Goal: Task Accomplishment & Management: Manage account settings

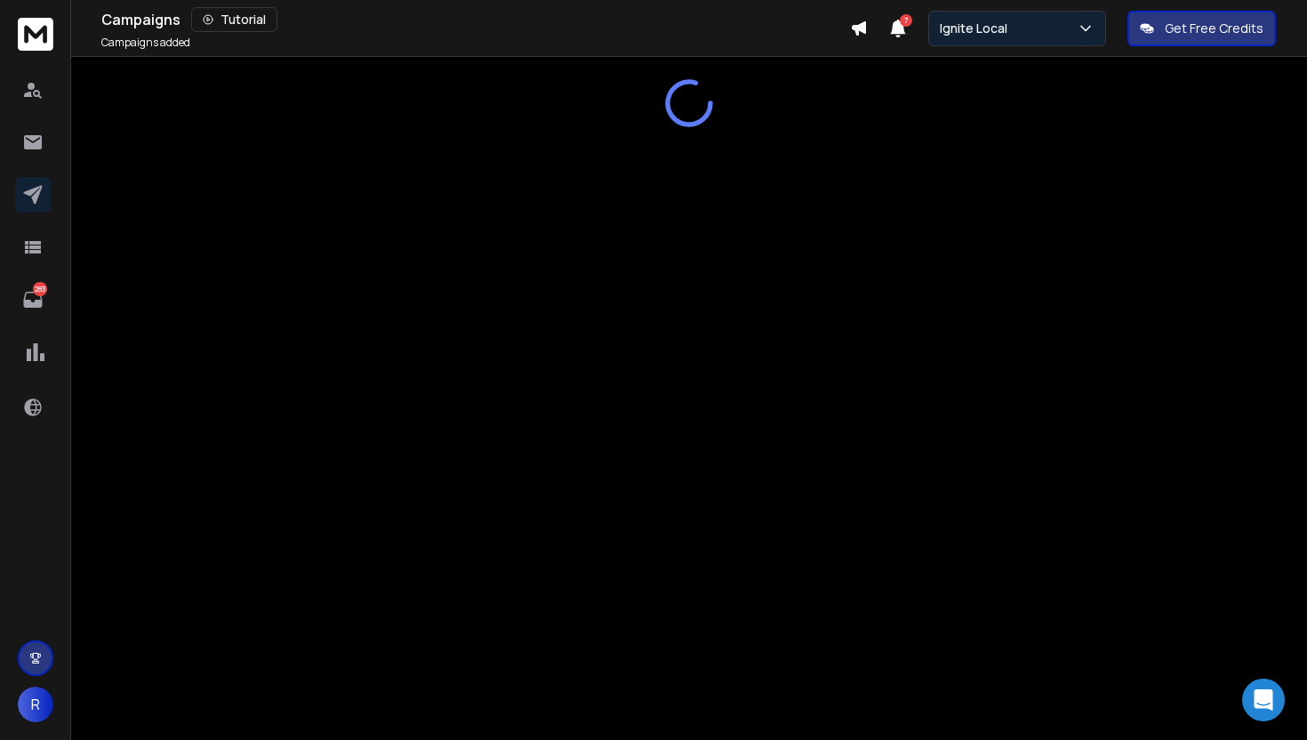
click at [973, 36] on p "Ignite Local" at bounding box center [977, 29] width 75 height 18
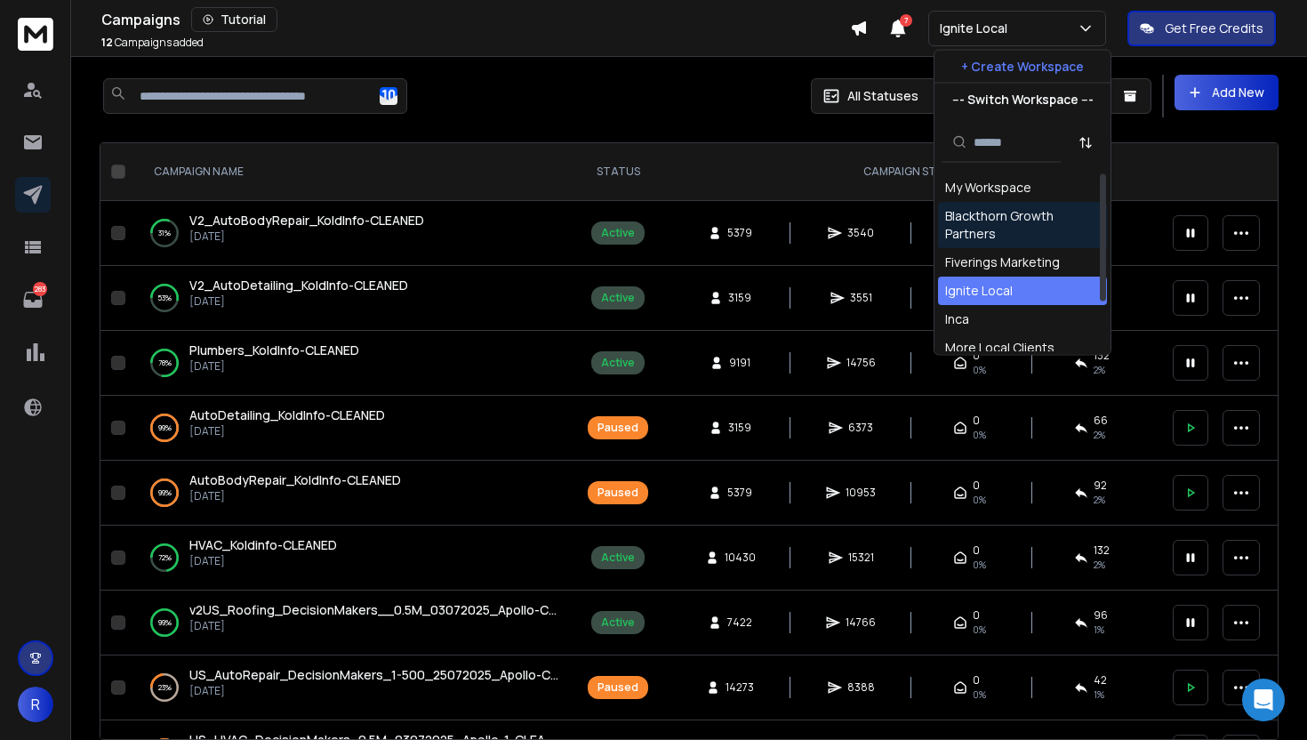
click at [978, 230] on div "Blackthorn Growth Partners" at bounding box center [1022, 225] width 155 height 36
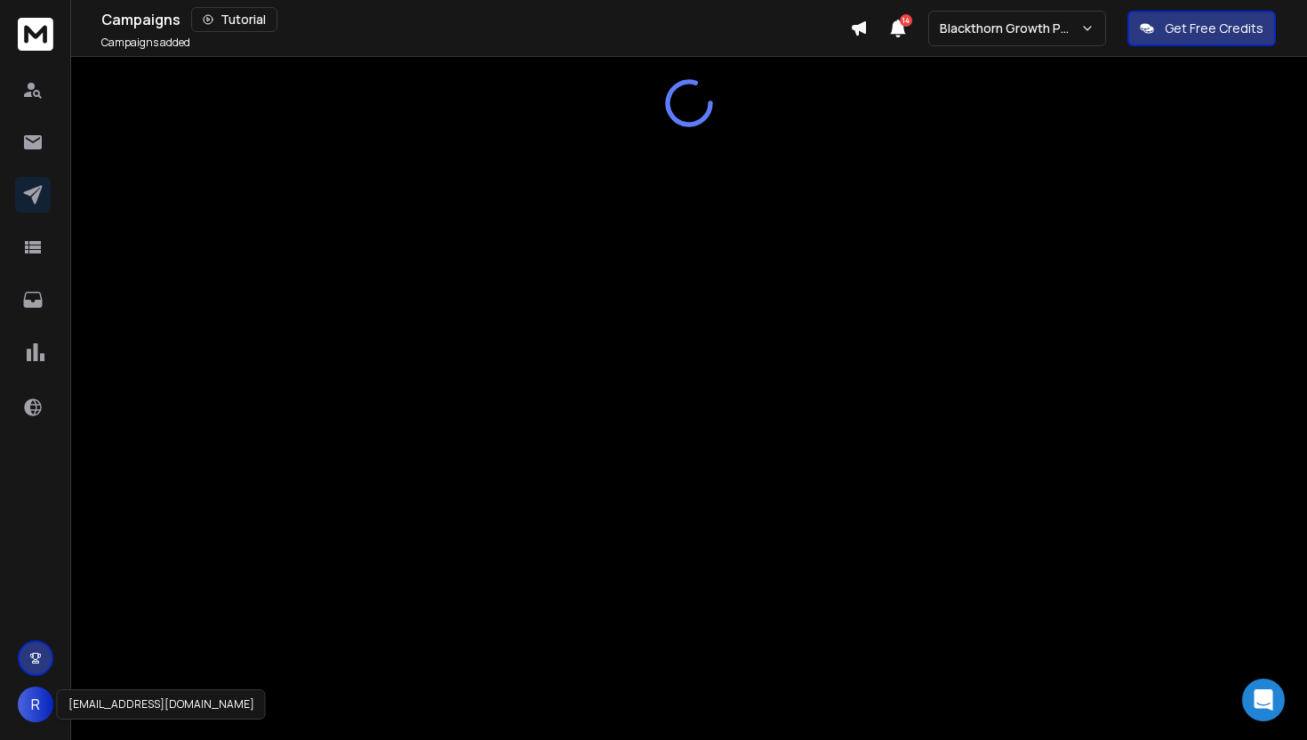
click at [32, 708] on span "R" at bounding box center [36, 704] width 36 height 36
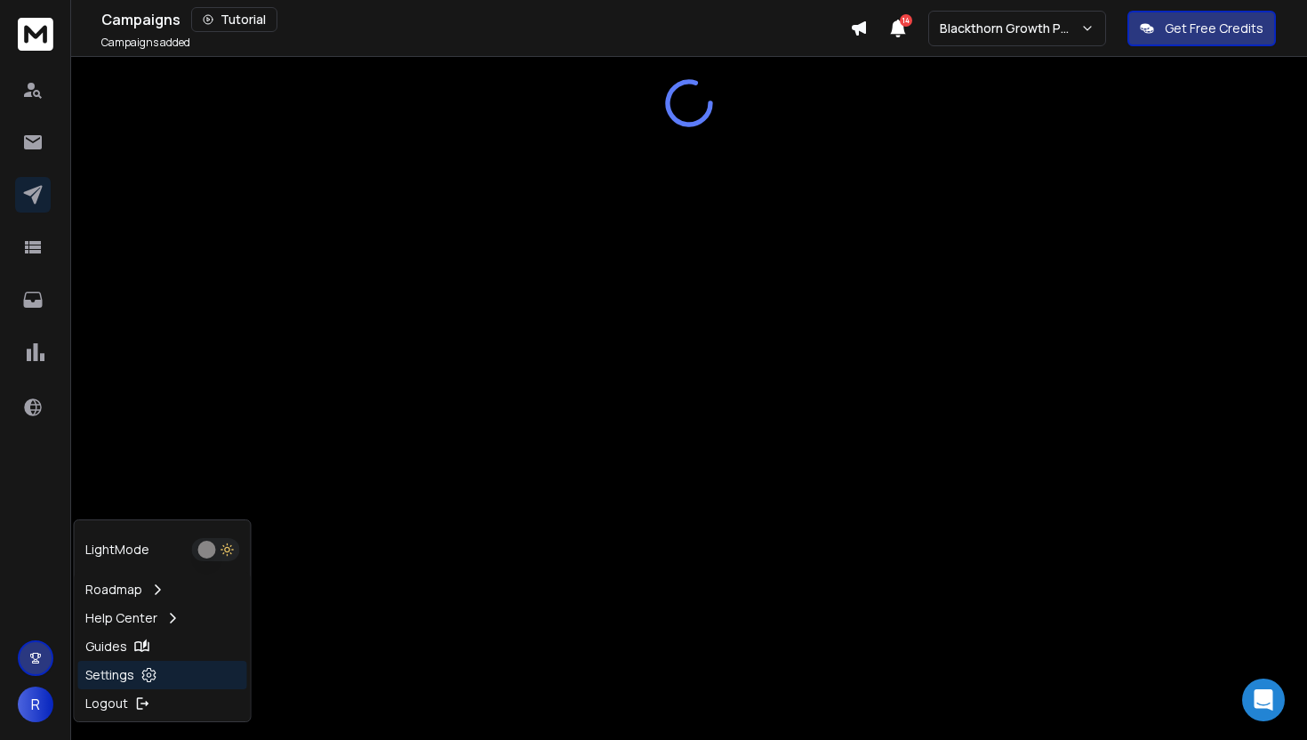
click at [102, 671] on p "Settings" at bounding box center [109, 675] width 49 height 18
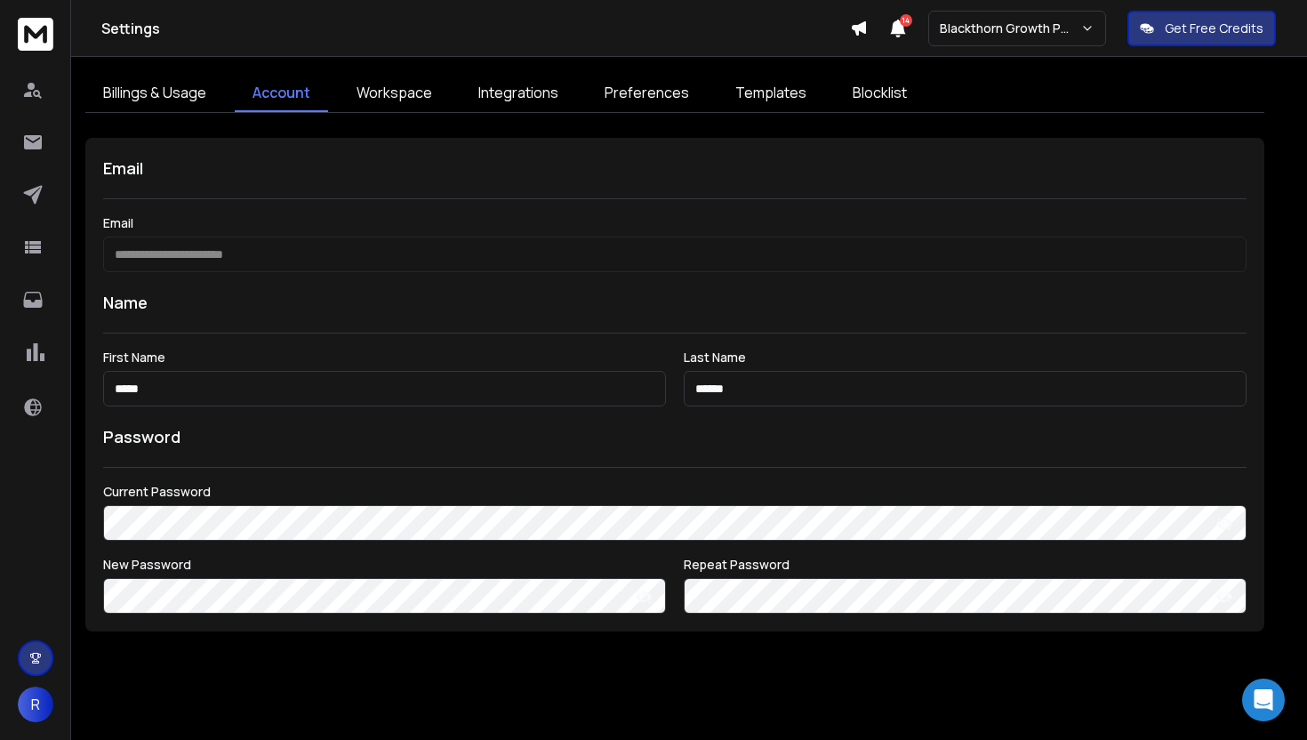
click at [529, 81] on link "Integrations" at bounding box center [518, 93] width 116 height 37
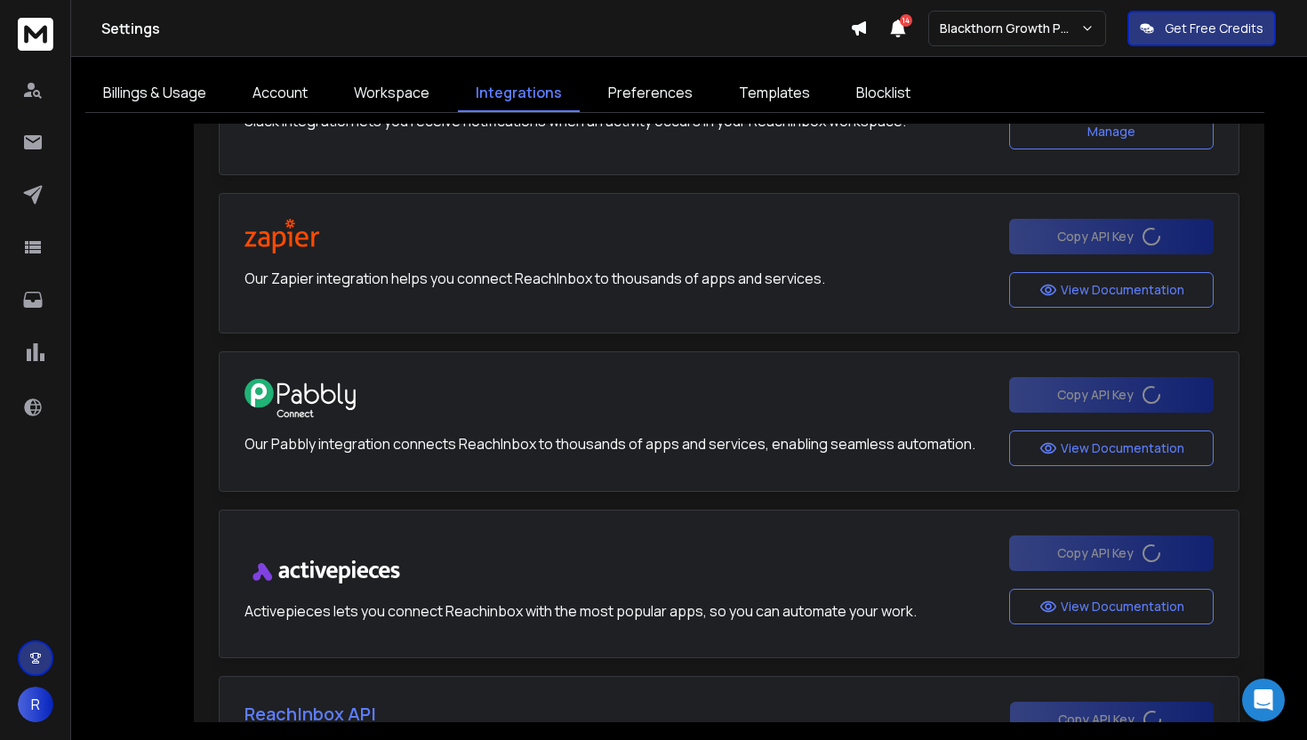
scroll to position [351, 0]
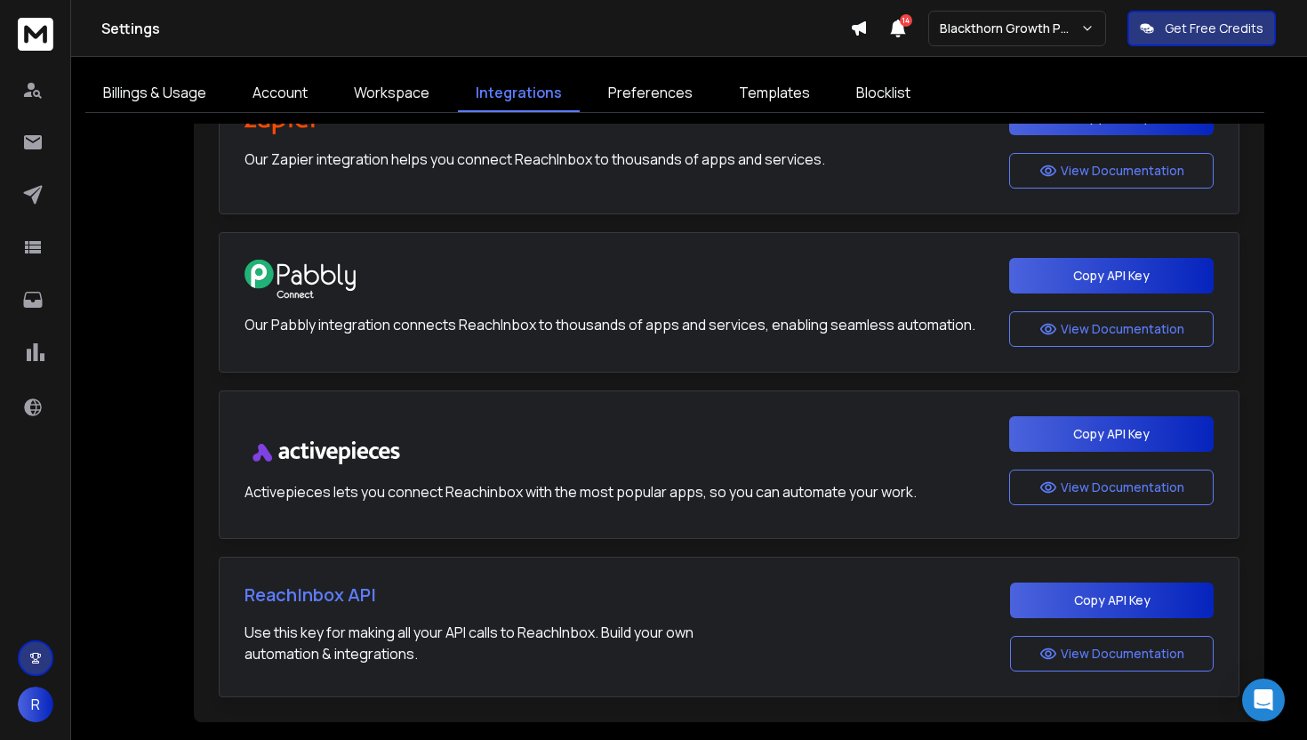
click at [1144, 605] on button "Copy API Key" at bounding box center [1112, 600] width 204 height 36
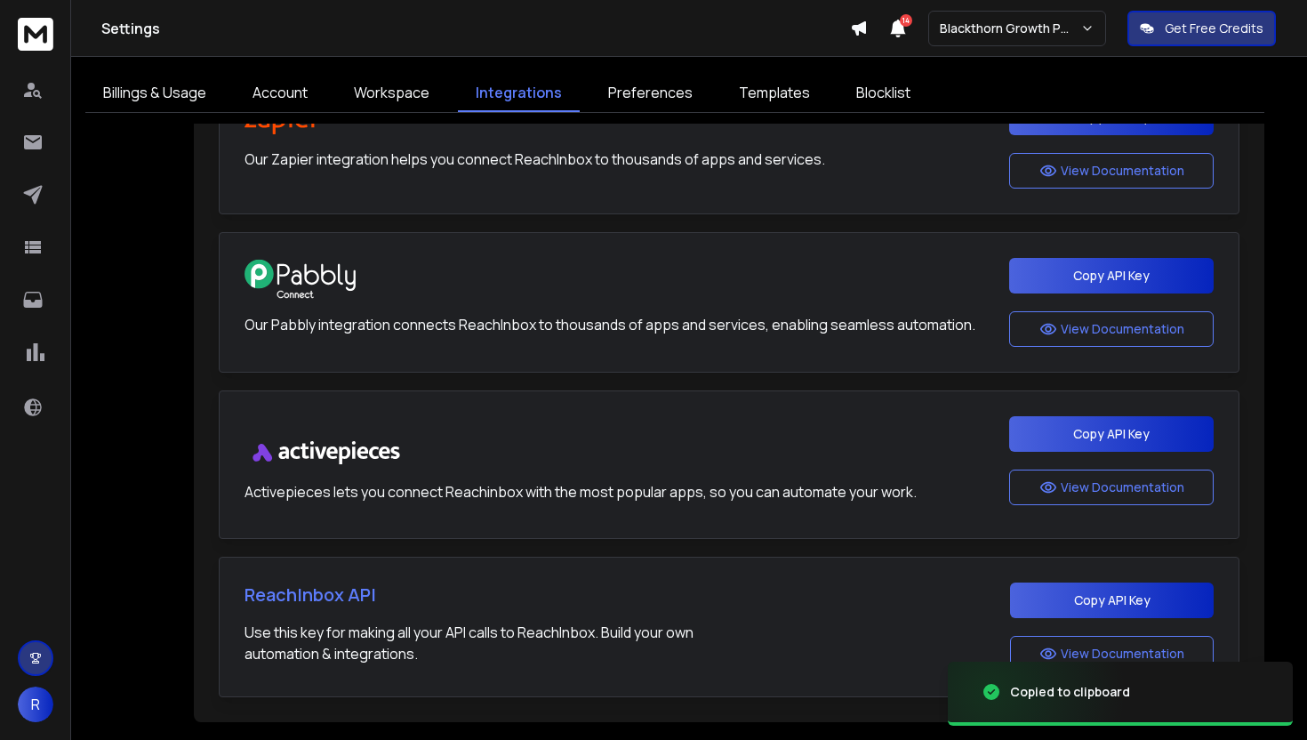
scroll to position [0, 0]
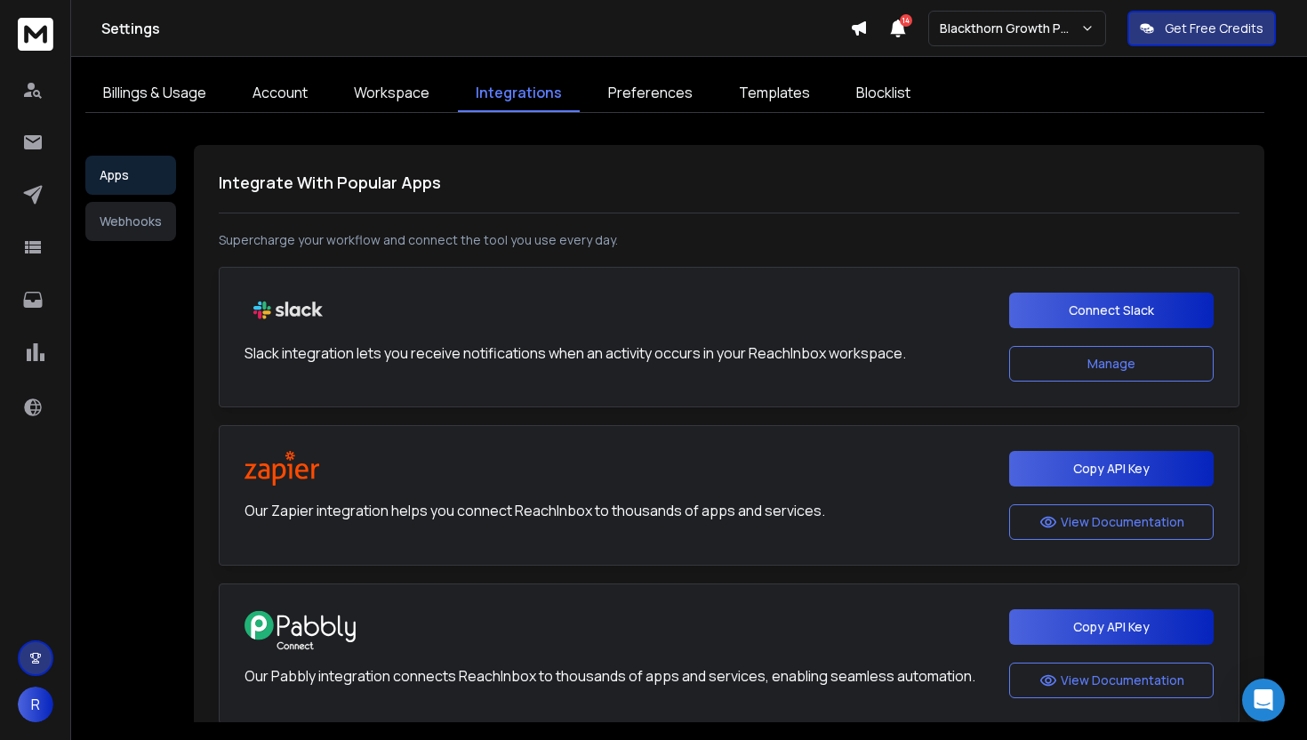
click at [157, 215] on button "Webhooks" at bounding box center [130, 221] width 91 height 39
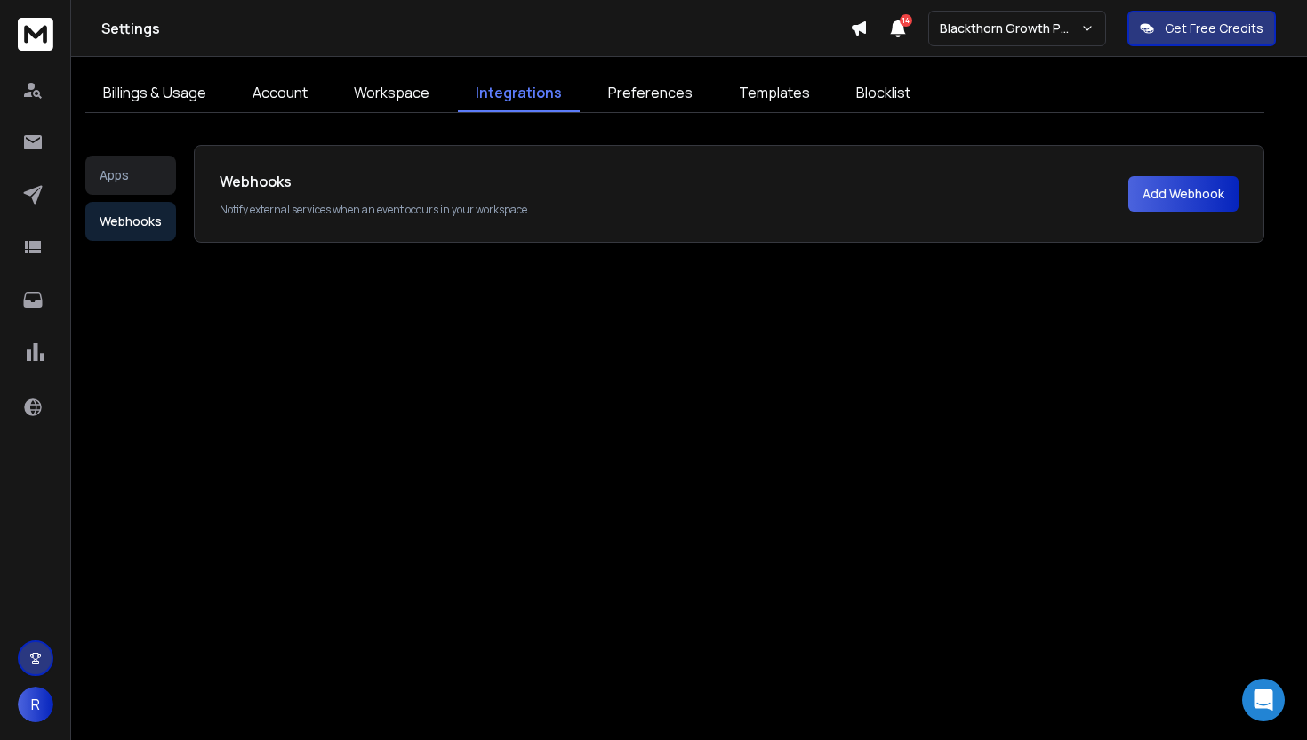
click at [1146, 188] on button "Add Webhook" at bounding box center [1183, 194] width 110 height 36
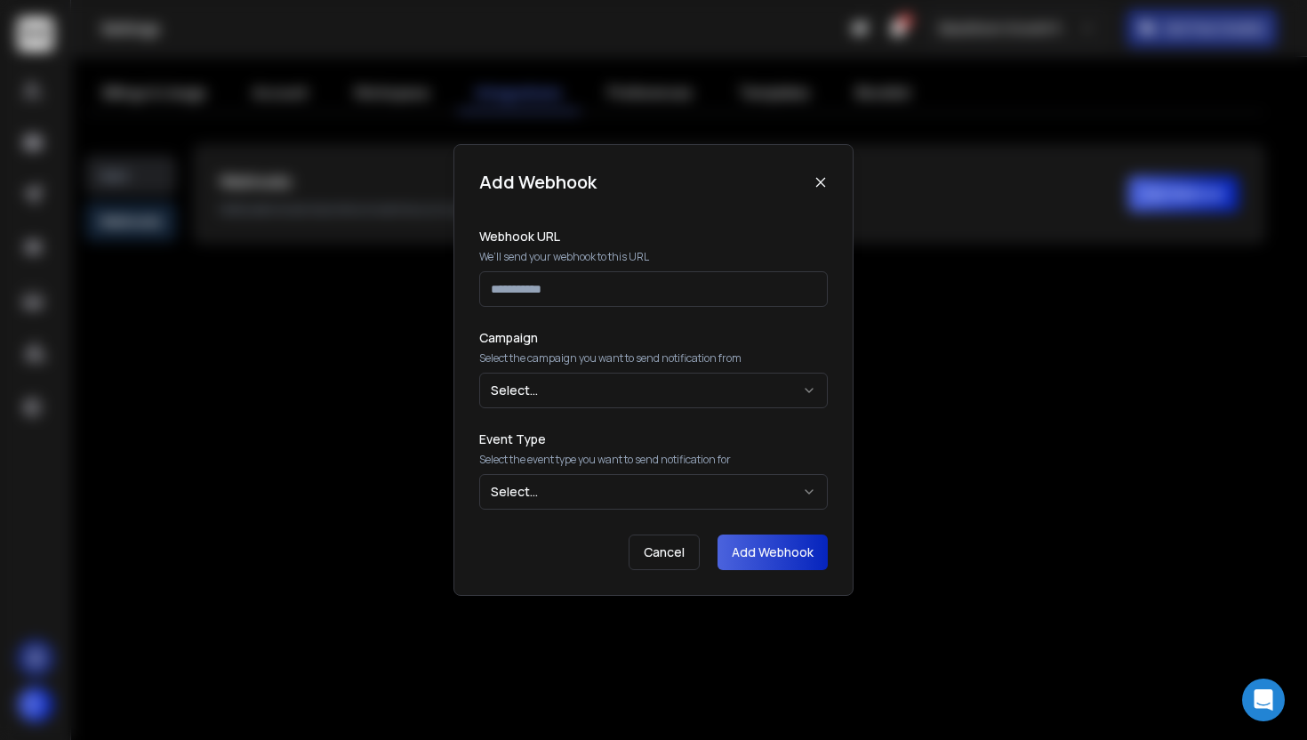
click at [641, 268] on div "Webhook URL We’ll send your webhook to this URL" at bounding box center [653, 268] width 348 height 76
click at [637, 279] on input at bounding box center [653, 289] width 348 height 36
click at [697, 228] on div "Add Webhook" at bounding box center [653, 200] width 348 height 60
click at [569, 386] on button "Select..." at bounding box center [653, 390] width 348 height 36
click at [560, 492] on button "Select..." at bounding box center [653, 492] width 348 height 36
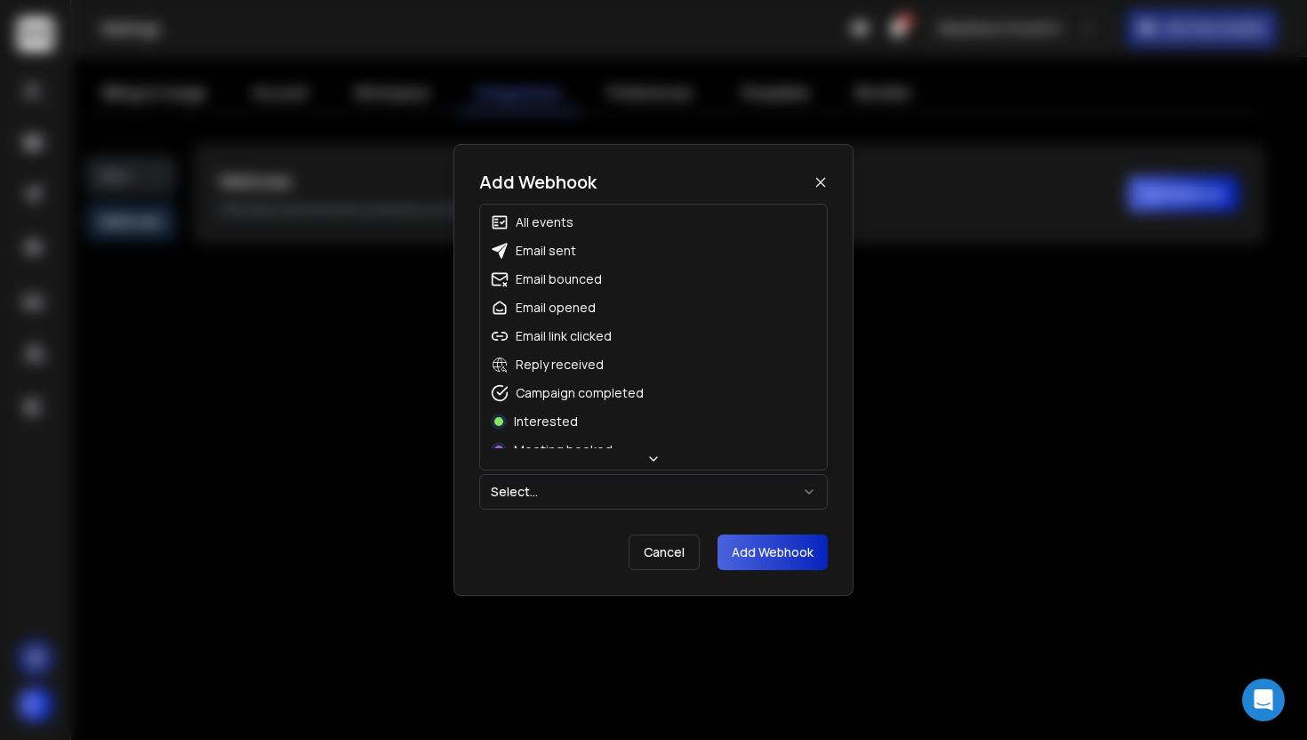
select select "**********"
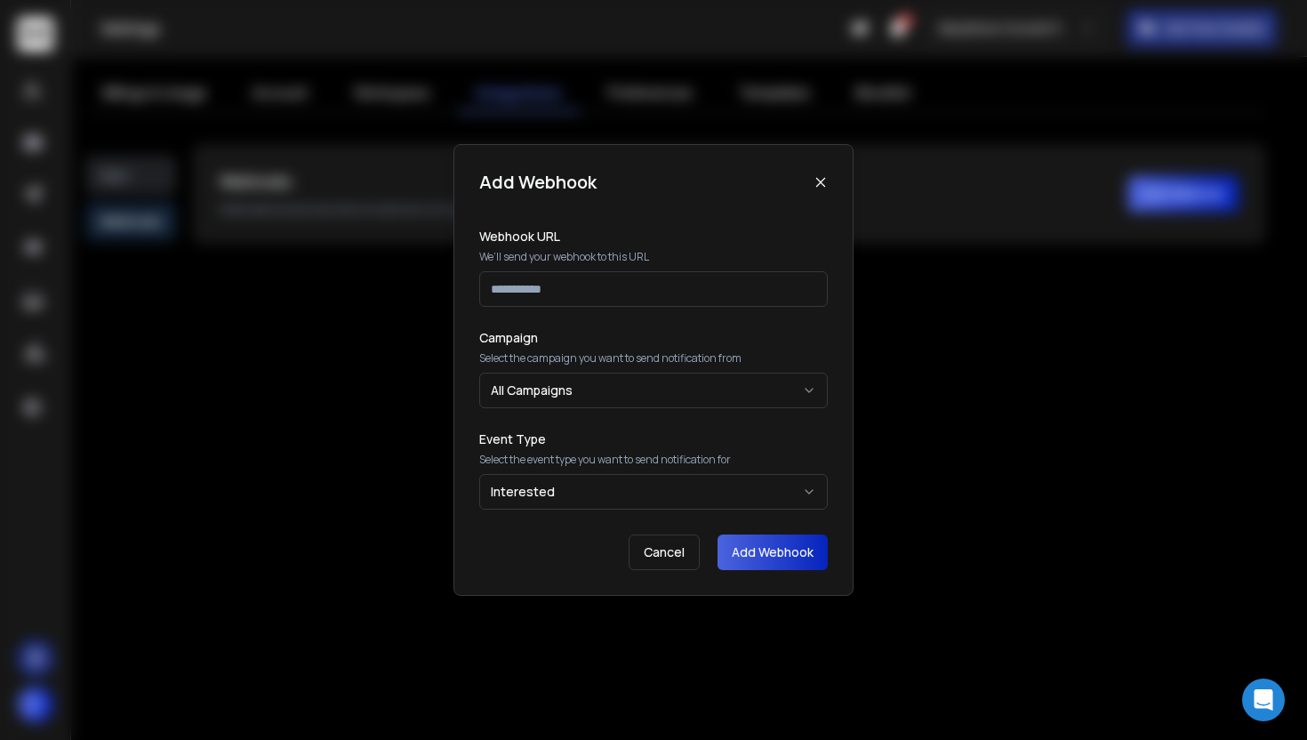
click at [798, 564] on button "Add Webhook" at bounding box center [772, 552] width 110 height 36
